Goal: Task Accomplishment & Management: Use online tool/utility

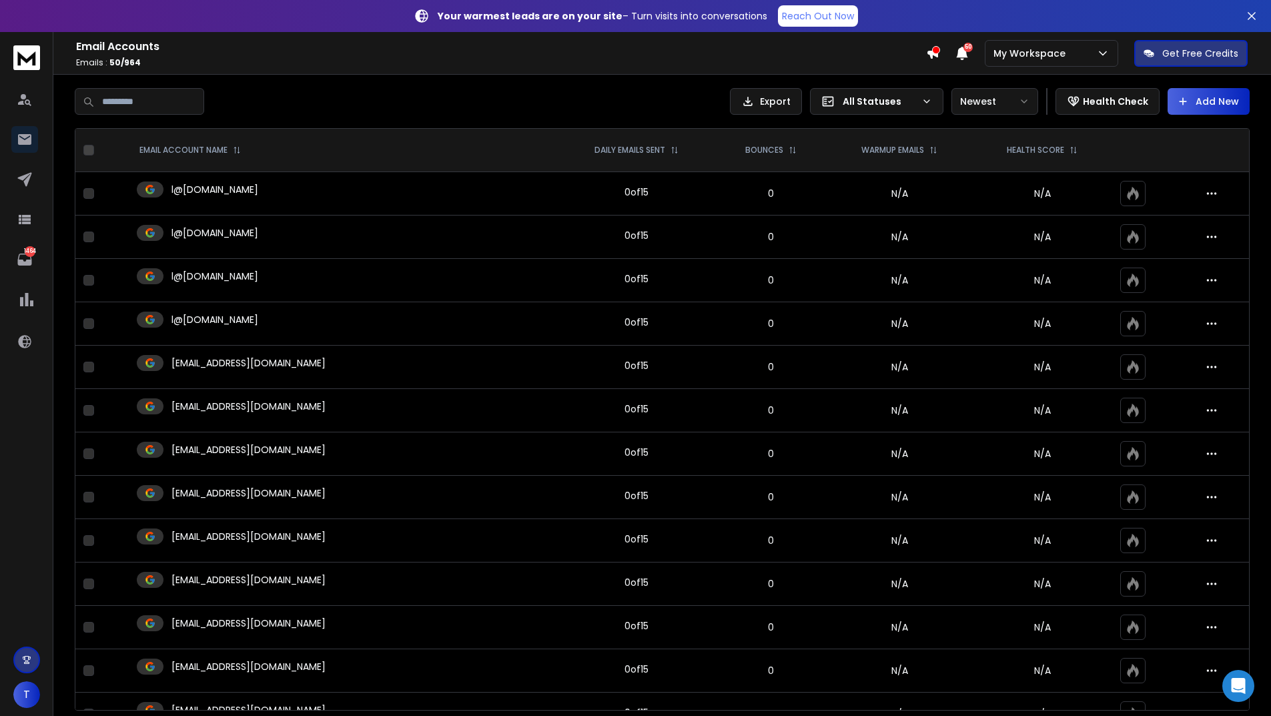
click at [1222, 98] on button "Add New" at bounding box center [1208, 101] width 82 height 27
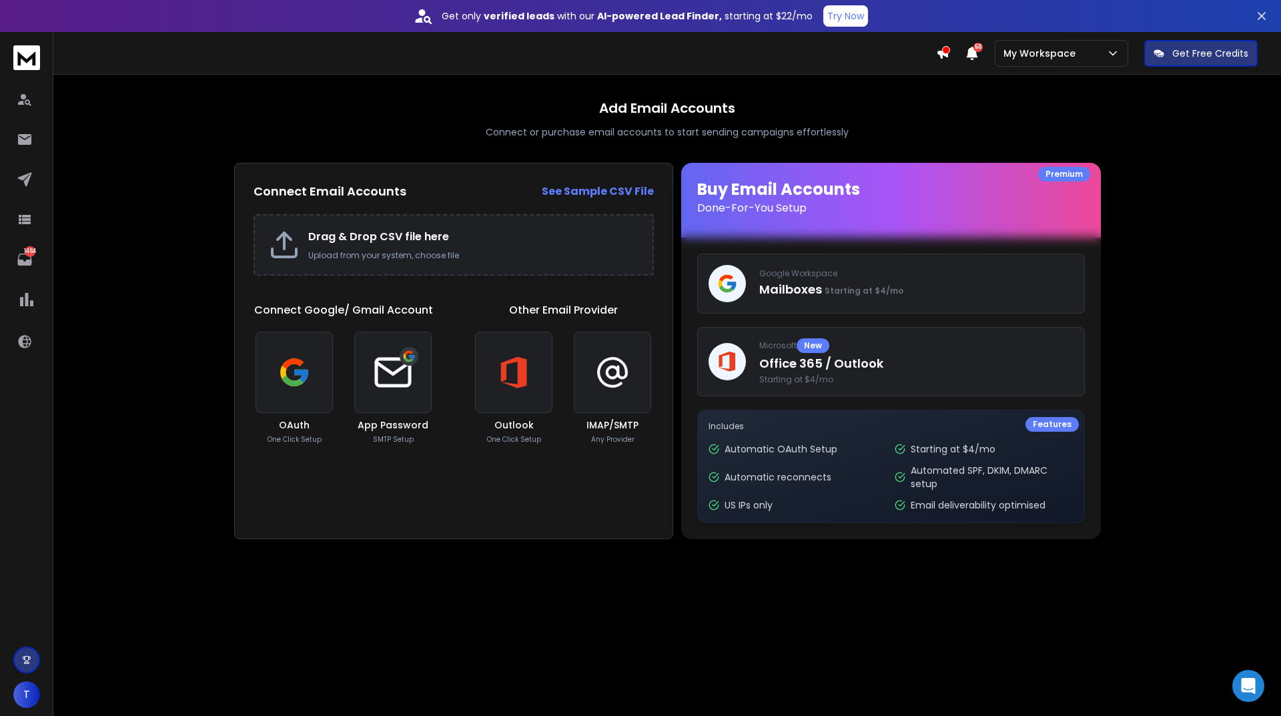
click at [302, 374] on icon at bounding box center [293, 372] width 33 height 40
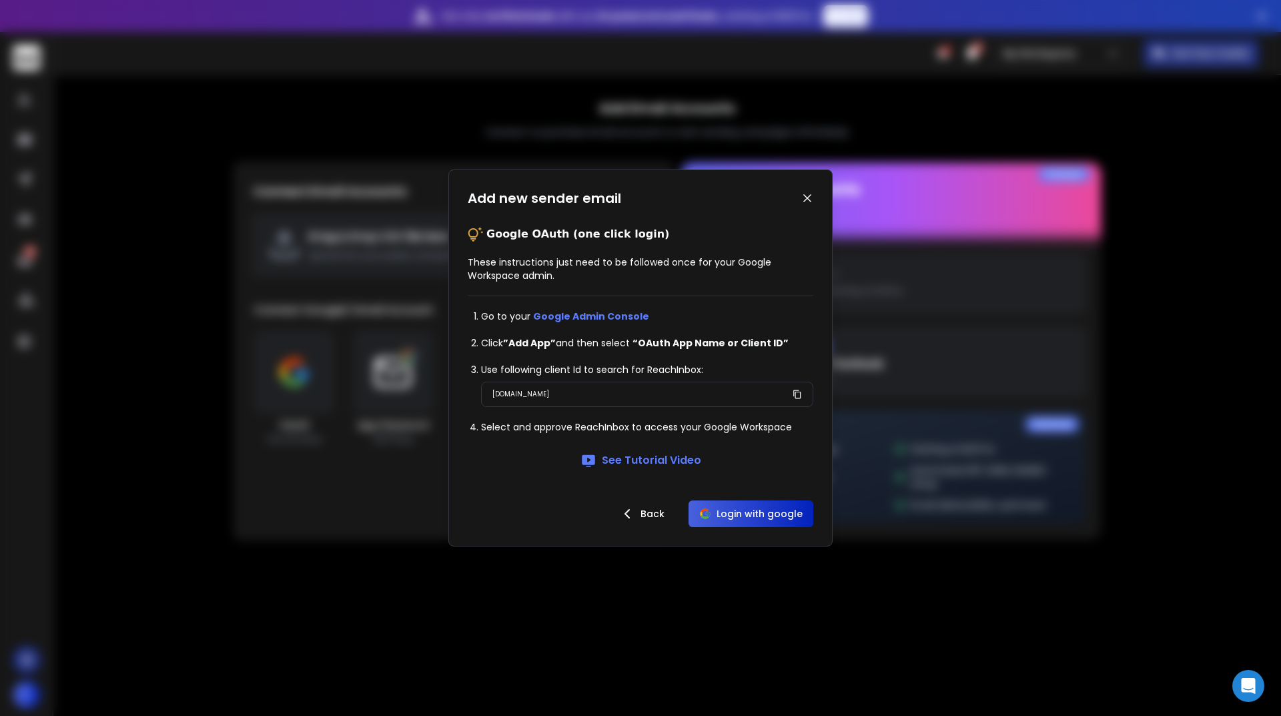
click at [744, 519] on button "Login with google" at bounding box center [750, 513] width 125 height 27
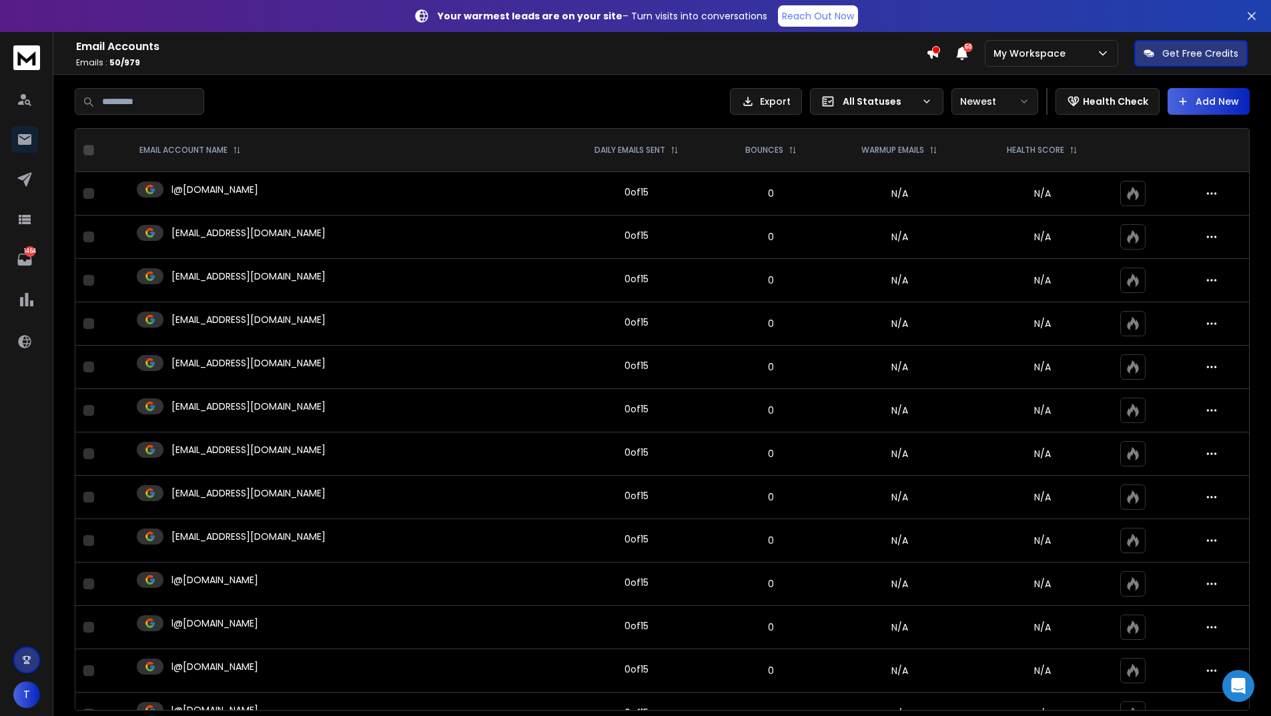
click at [1217, 97] on button "Add New" at bounding box center [1208, 101] width 82 height 27
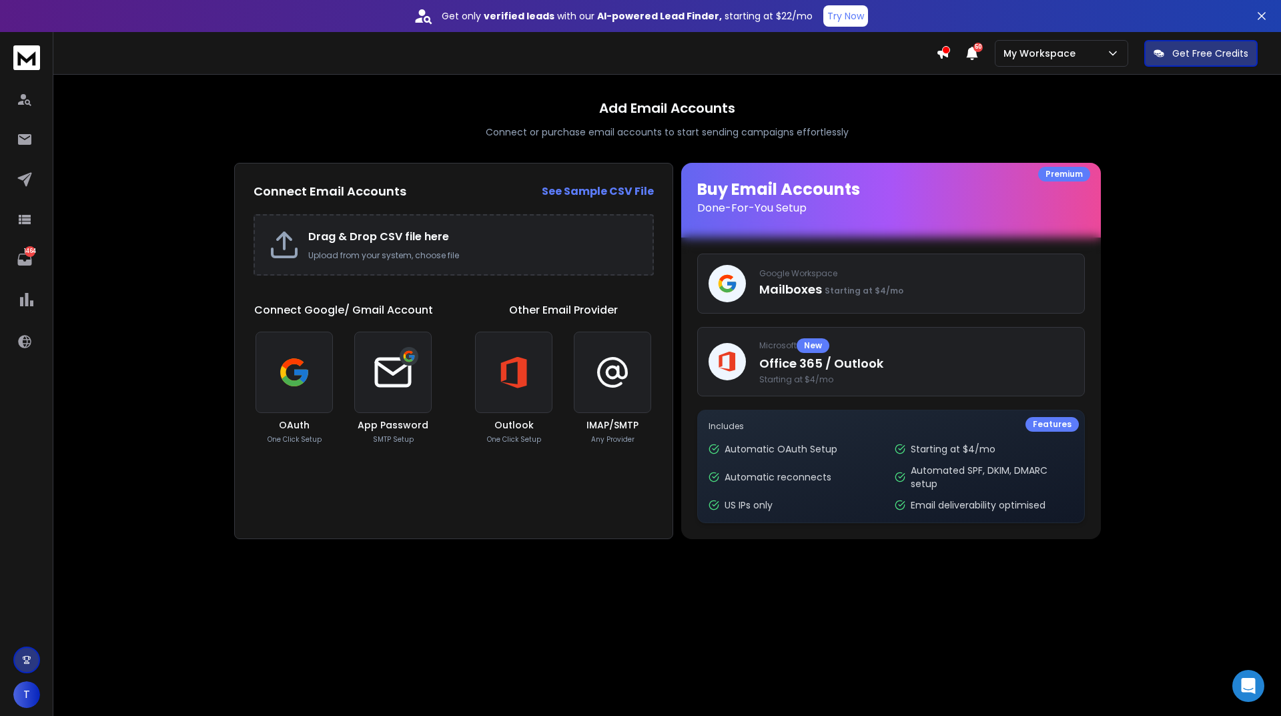
click at [299, 366] on icon at bounding box center [293, 372] width 33 height 40
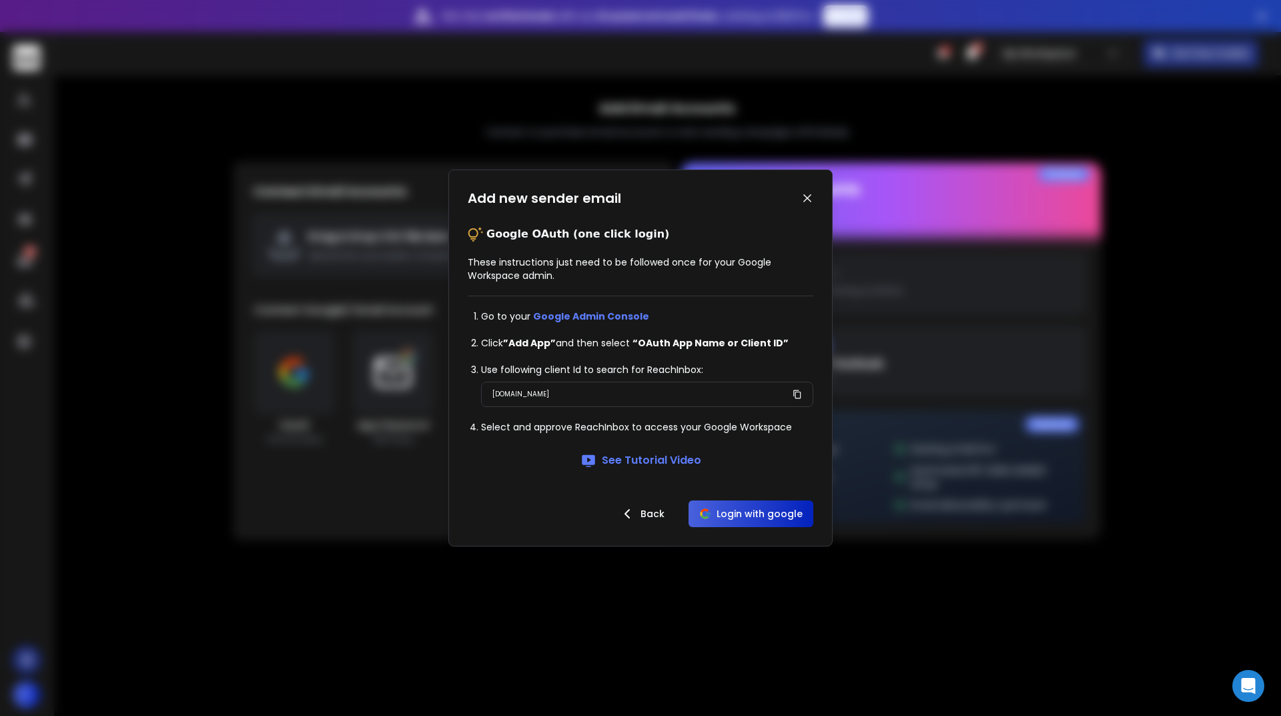
drag, startPoint x: 760, startPoint y: 506, endPoint x: 867, endPoint y: 586, distance: 133.4
click at [760, 507] on button "Login with google" at bounding box center [750, 513] width 125 height 27
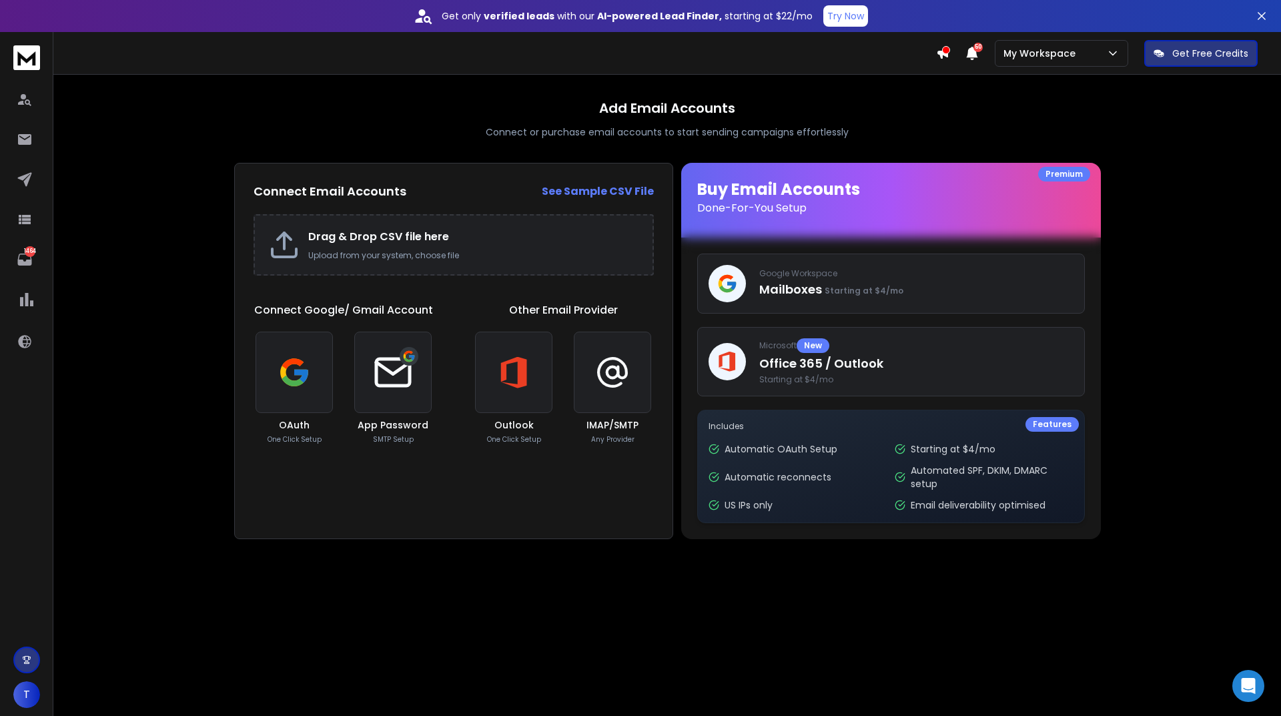
click at [303, 394] on div at bounding box center [293, 371] width 77 height 81
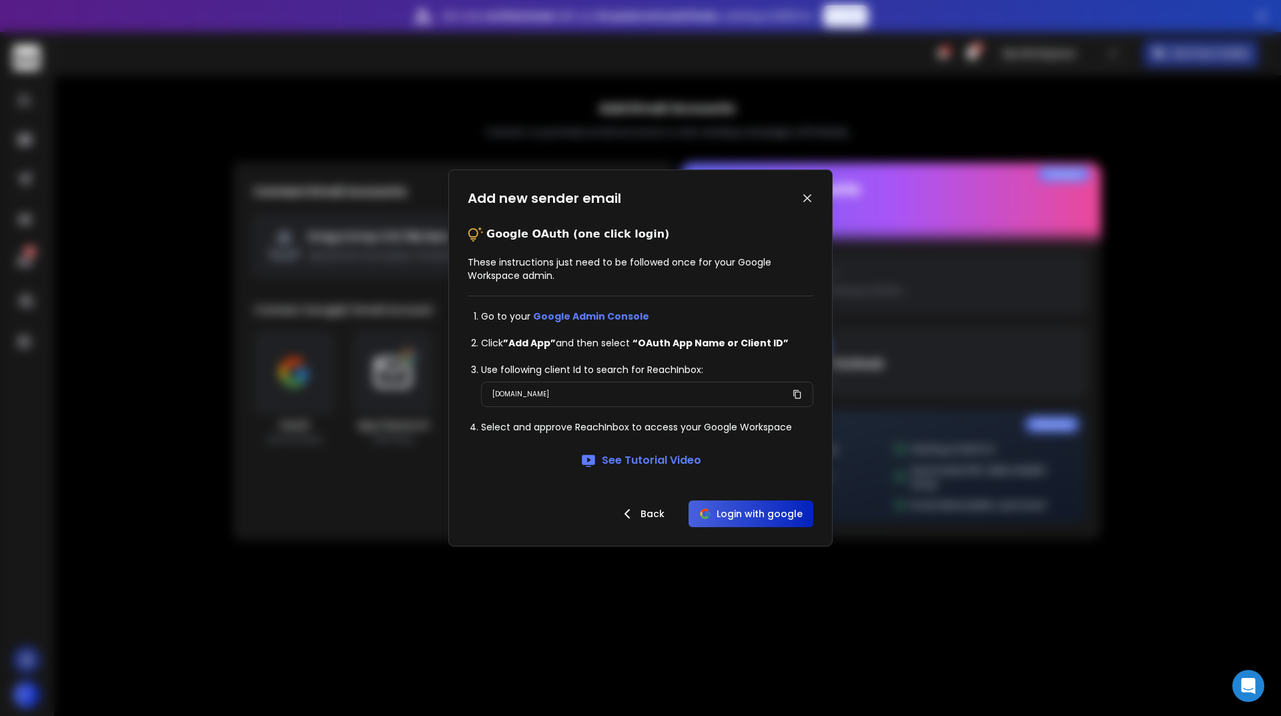
click at [788, 517] on button "Login with google" at bounding box center [750, 513] width 125 height 27
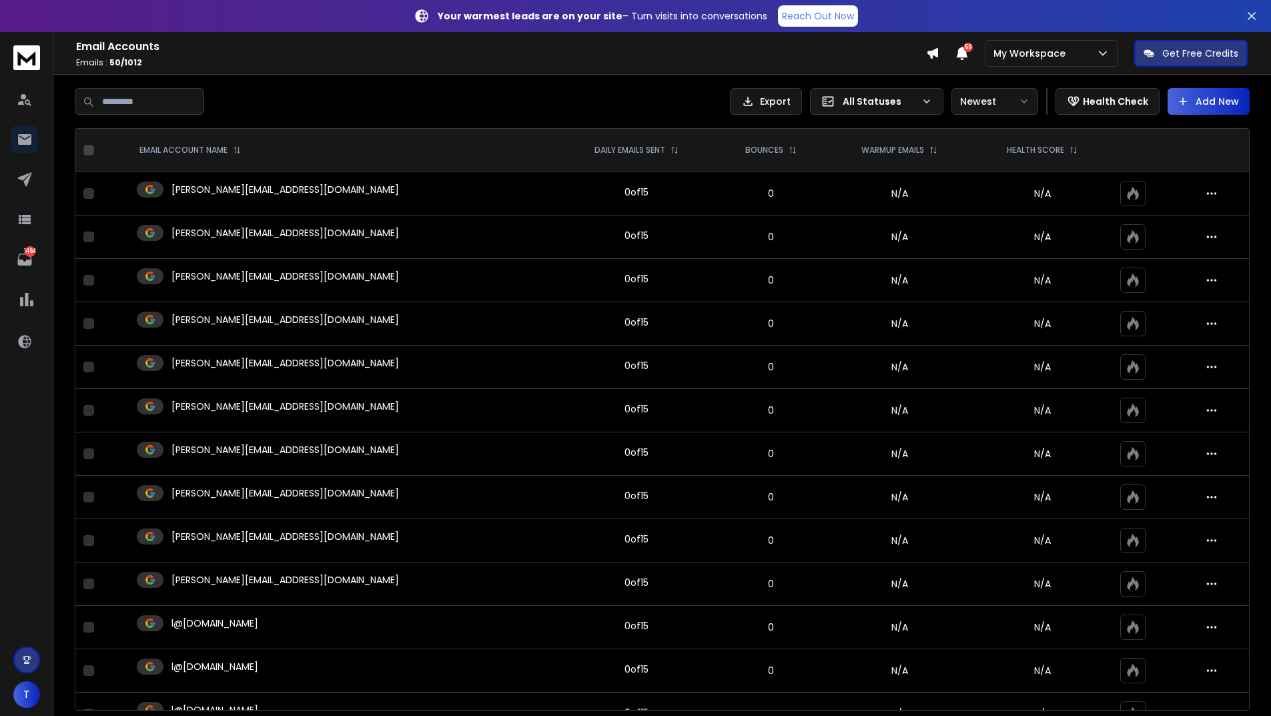
click at [1214, 100] on button "Add New" at bounding box center [1208, 101] width 82 height 27
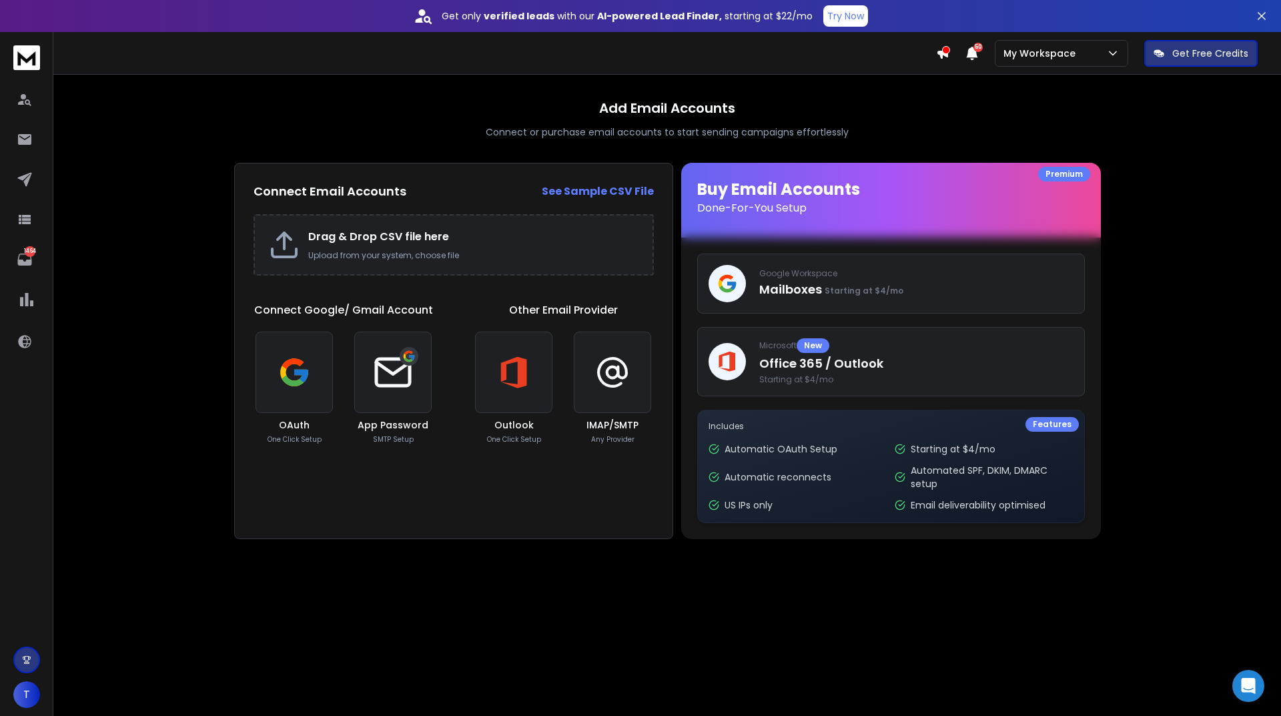
click at [303, 375] on icon at bounding box center [301, 376] width 14 height 13
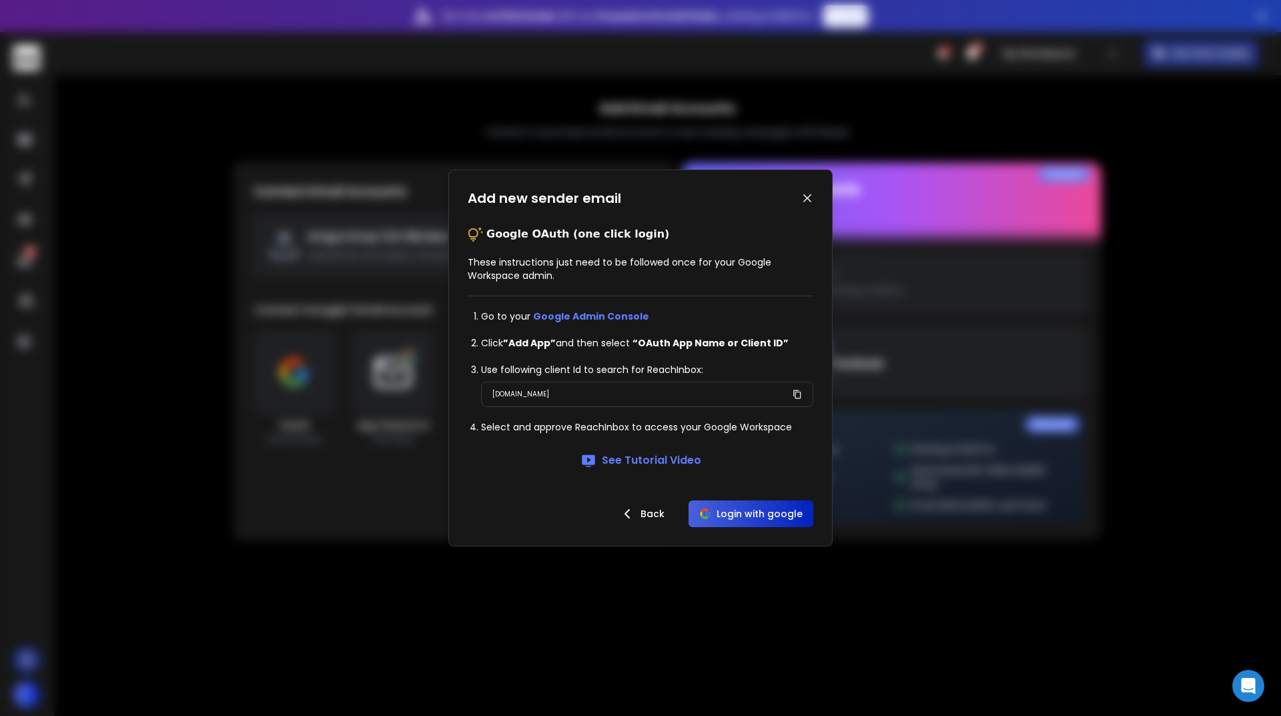
click at [747, 521] on button "Login with google" at bounding box center [750, 513] width 125 height 27
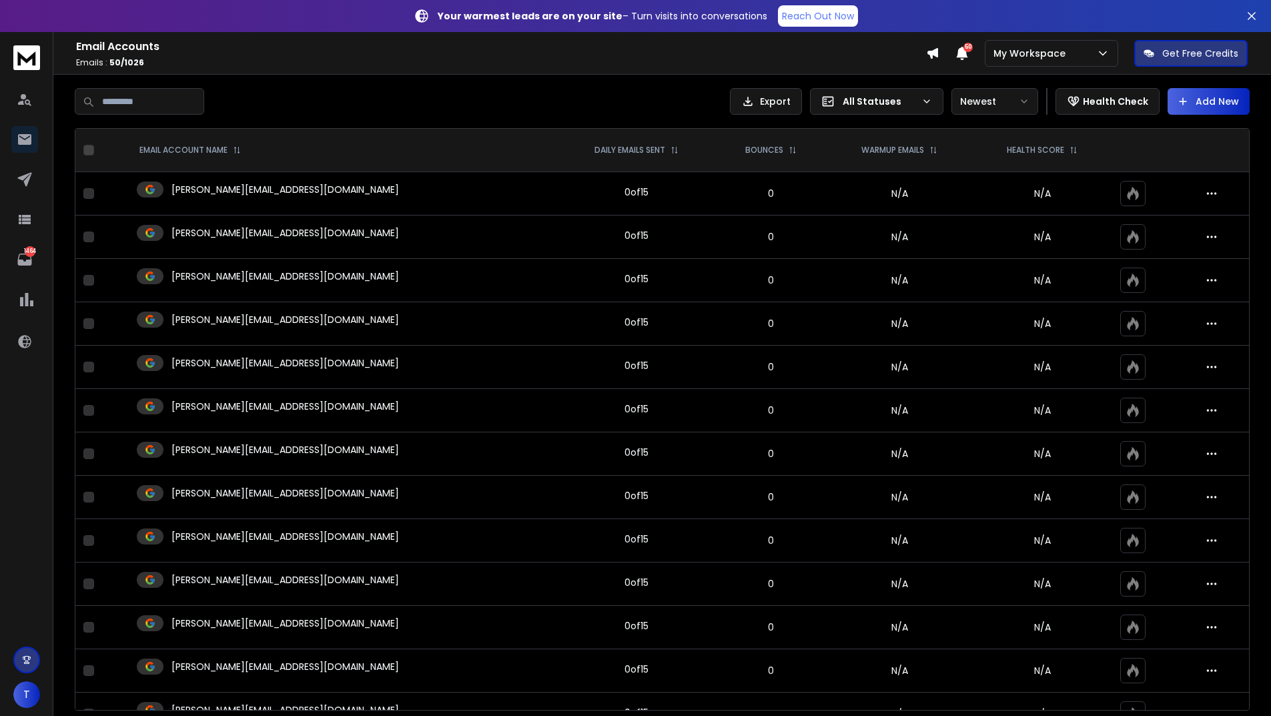
click at [1218, 103] on button "Add New" at bounding box center [1208, 101] width 82 height 27
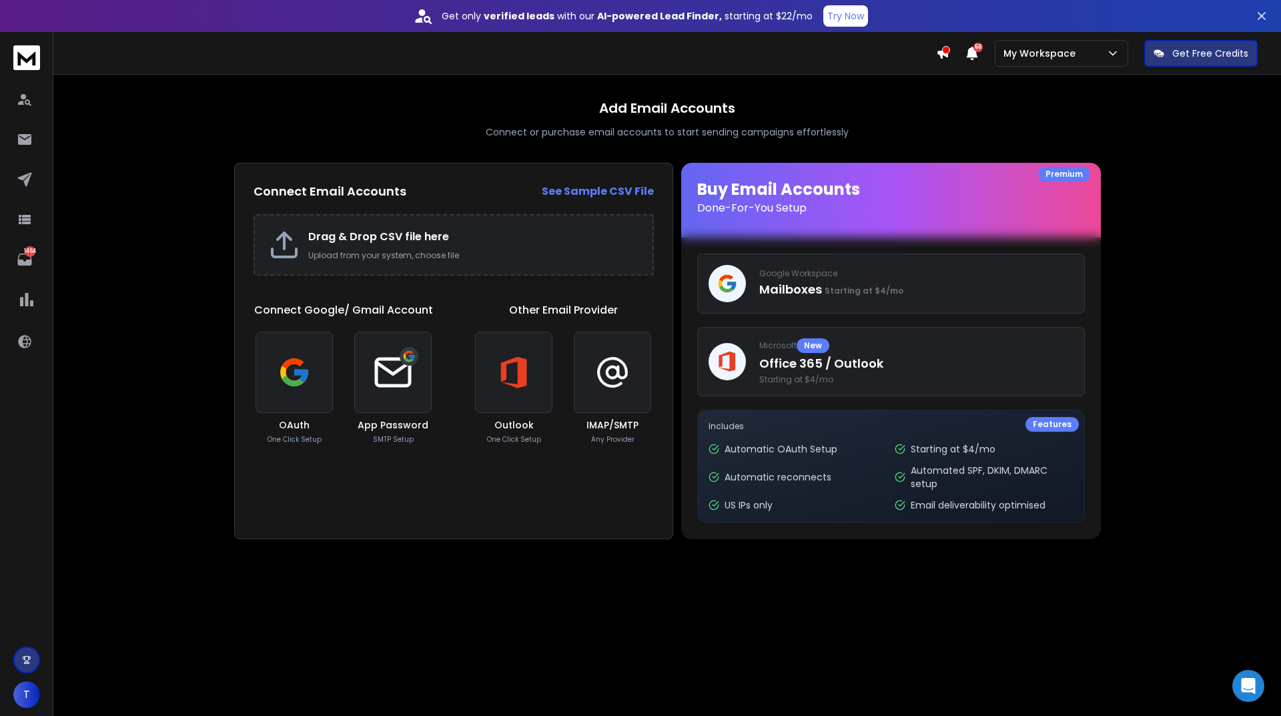
click at [295, 385] on icon at bounding box center [293, 380] width 22 height 11
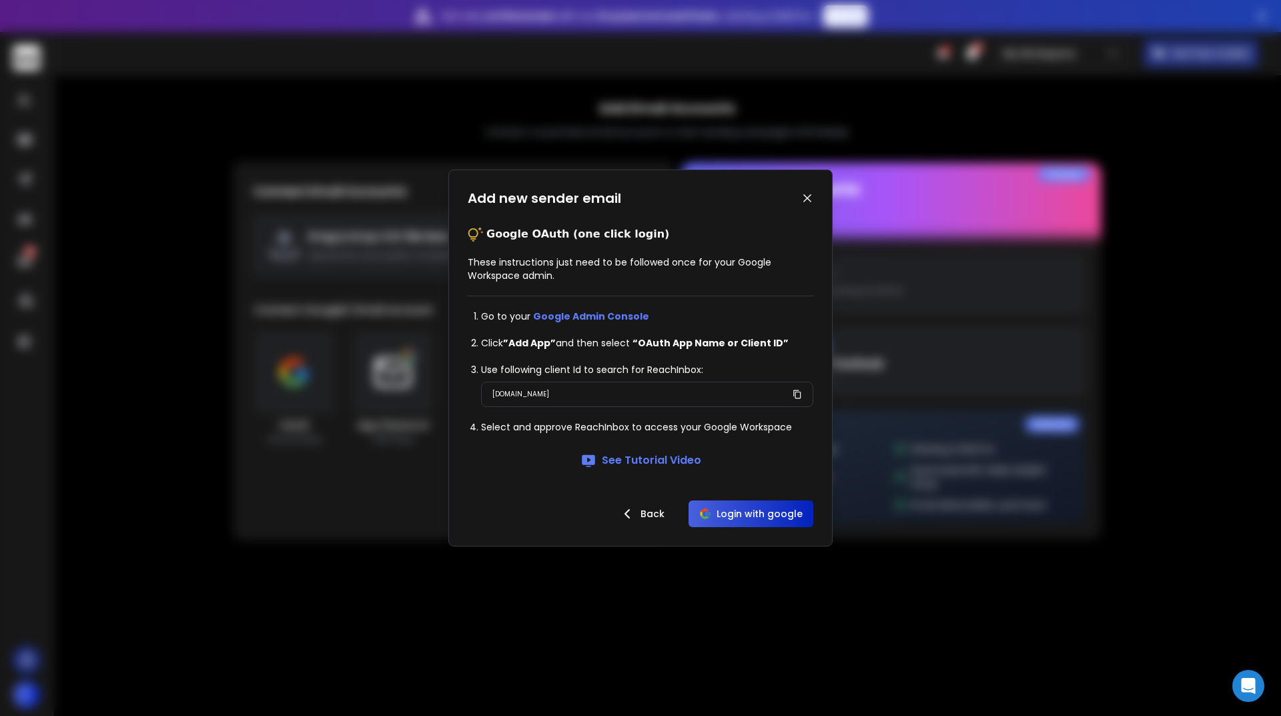
click at [748, 514] on button "Login with google" at bounding box center [750, 513] width 125 height 27
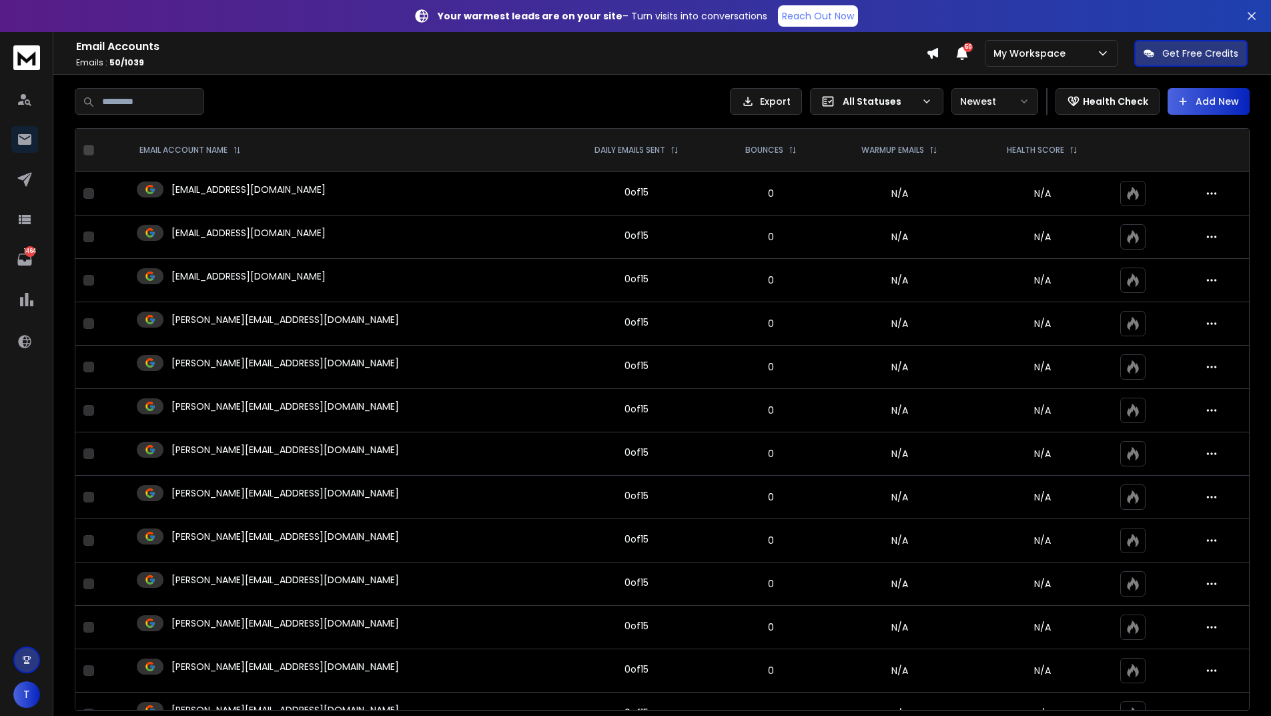
click at [1204, 101] on button "Add New" at bounding box center [1208, 101] width 82 height 27
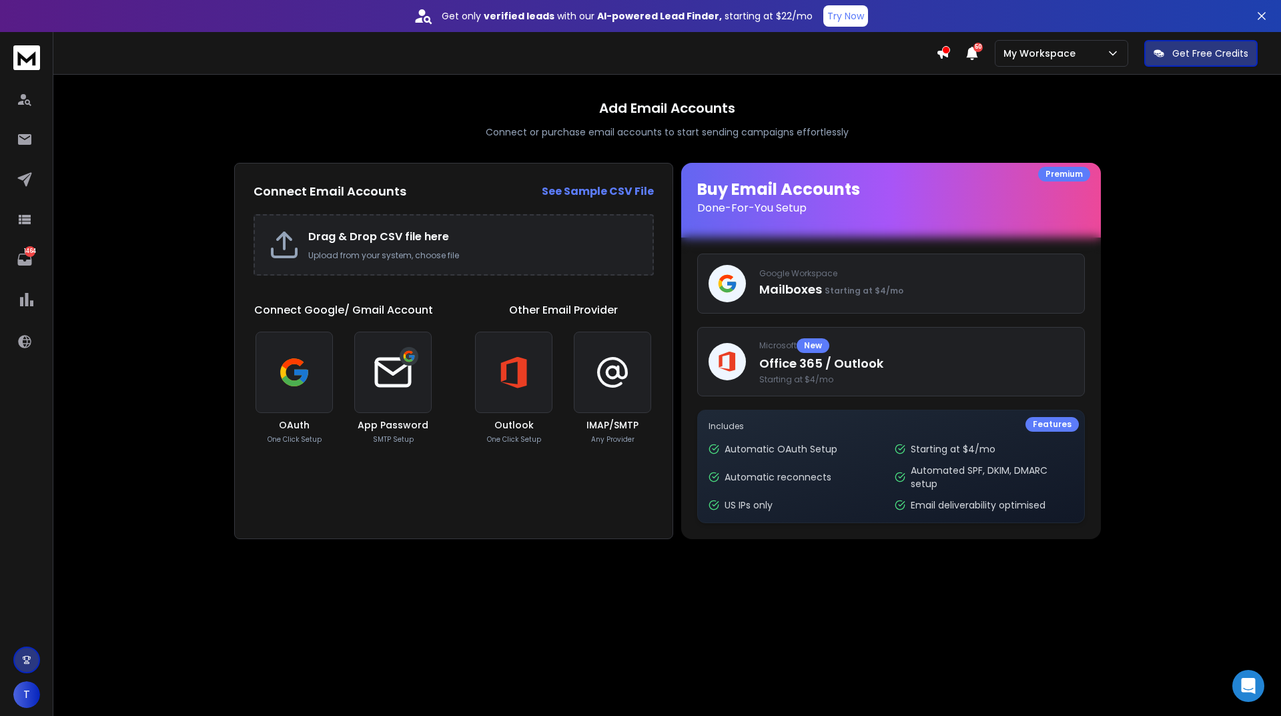
click at [297, 382] on icon at bounding box center [293, 380] width 22 height 11
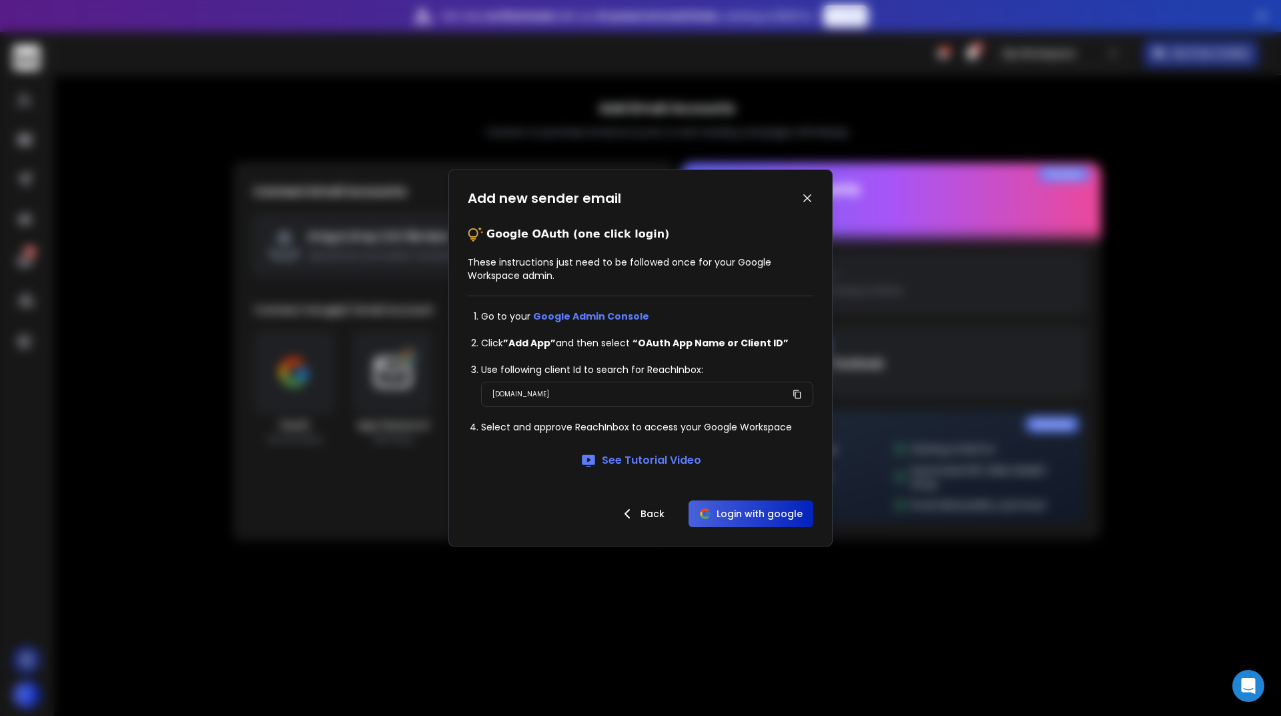
click at [720, 512] on button "Login with google" at bounding box center [750, 513] width 125 height 27
